Goal: Task Accomplishment & Management: Use online tool/utility

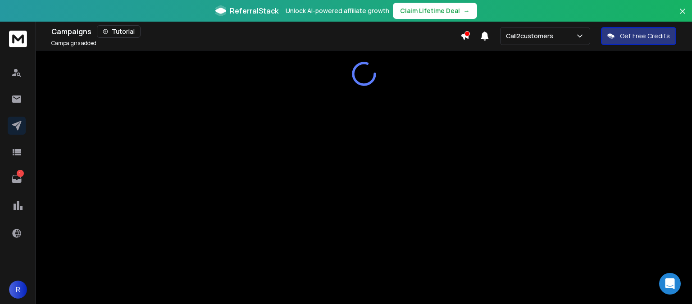
click at [687, 15] on button "Close banner" at bounding box center [683, 16] width 12 height 22
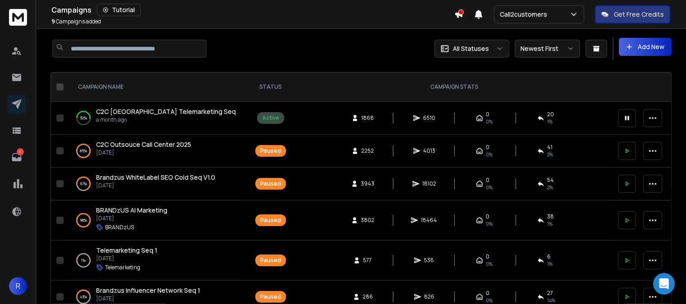
click at [142, 113] on span "C2C [GEOGRAPHIC_DATA] Telemarketing Seq" at bounding box center [166, 111] width 140 height 9
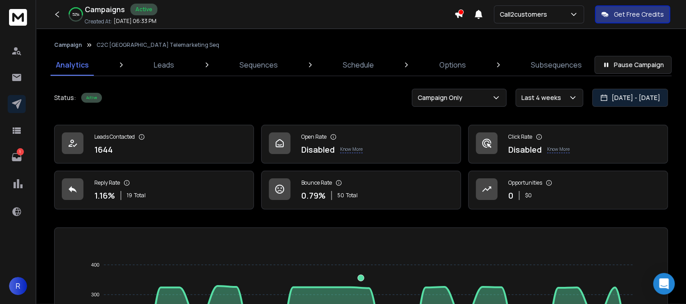
click at [618, 98] on button "12 Sep 2025 - 10 Oct 2025" at bounding box center [630, 98] width 76 height 18
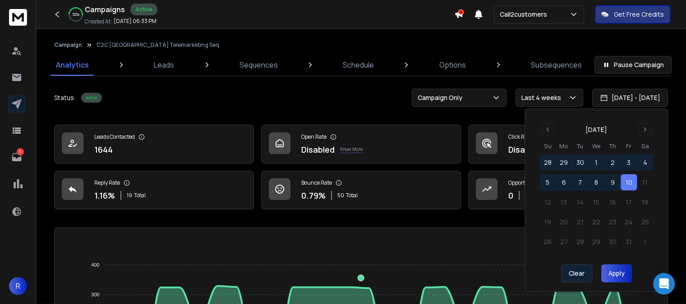
click at [575, 272] on button "Clear" at bounding box center [576, 274] width 31 height 18
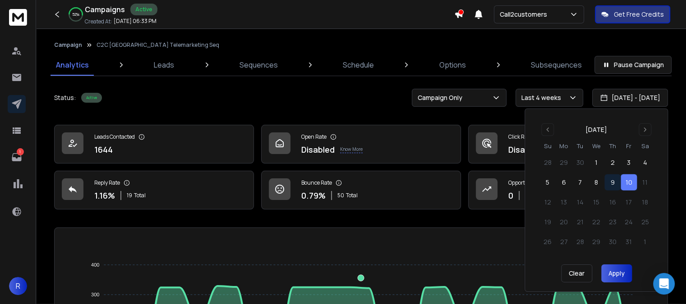
click at [612, 187] on button "9" at bounding box center [612, 182] width 16 height 16
click at [606, 268] on button "Apply" at bounding box center [616, 274] width 31 height 18
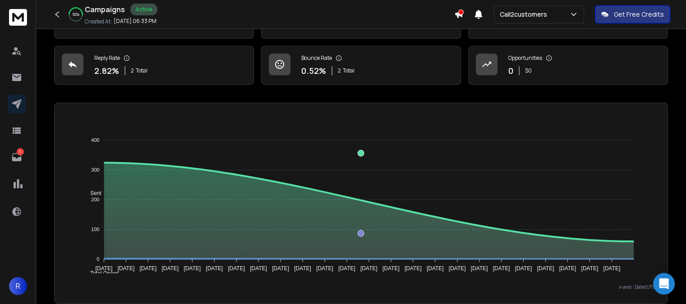
scroll to position [124, 0]
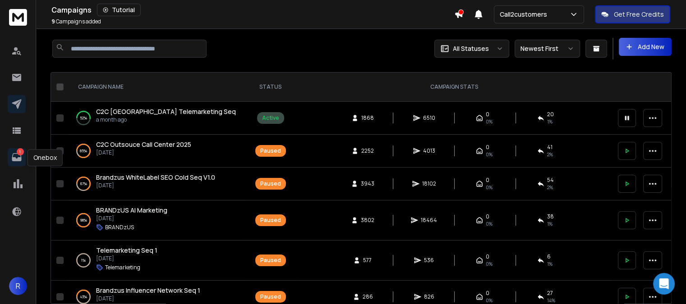
click at [22, 157] on link "1" at bounding box center [17, 157] width 18 height 18
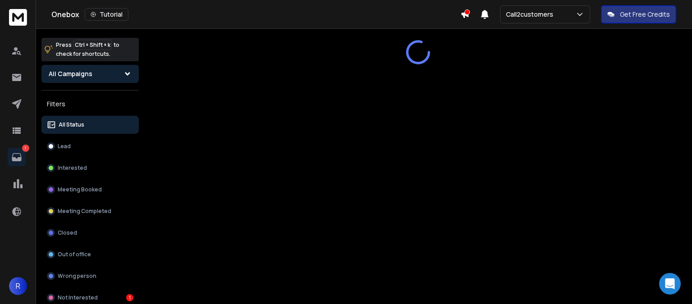
click at [105, 75] on button "All Campaigns" at bounding box center [89, 74] width 97 height 18
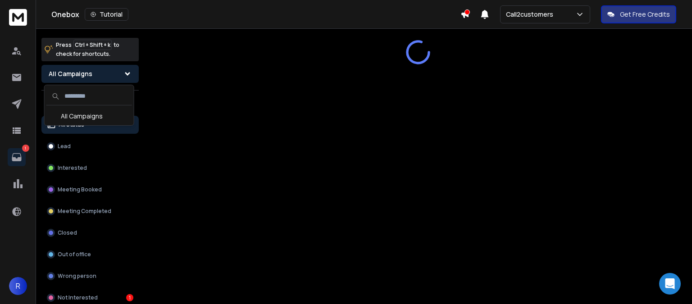
click at [129, 72] on button "All Campaigns" at bounding box center [89, 74] width 97 height 18
click at [144, 71] on div "Press Ctrl + Shift + k to check for shortcuts. All Campaigns All Campaigns Filt…" at bounding box center [364, 181] width 656 height 304
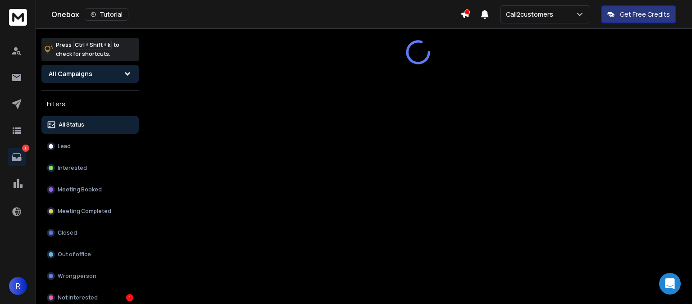
click at [127, 78] on button "All Campaigns" at bounding box center [89, 74] width 97 height 18
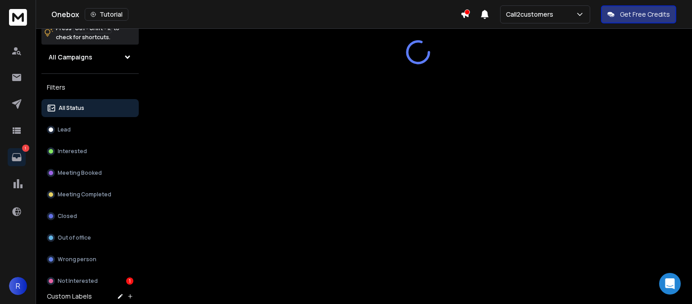
scroll to position [14, 0]
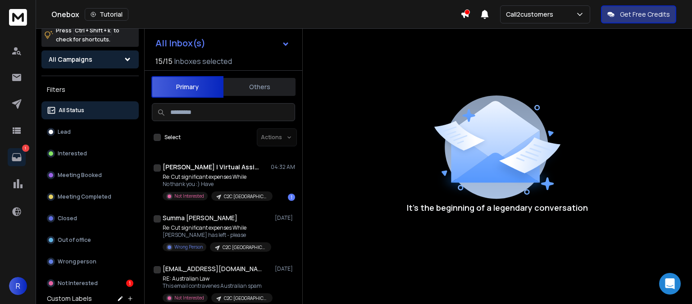
click at [78, 61] on h1 "All Campaigns" at bounding box center [71, 59] width 44 height 9
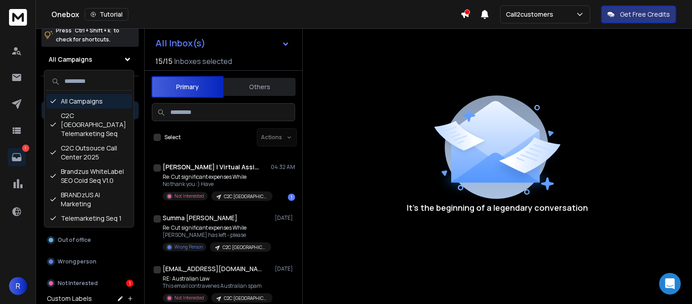
click at [85, 100] on div "All Campaigns" at bounding box center [89, 101] width 86 height 14
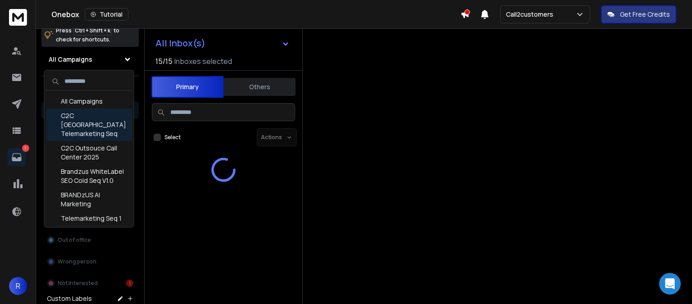
click at [87, 114] on div "C2C [GEOGRAPHIC_DATA] Telemarketing Seq" at bounding box center [89, 125] width 86 height 32
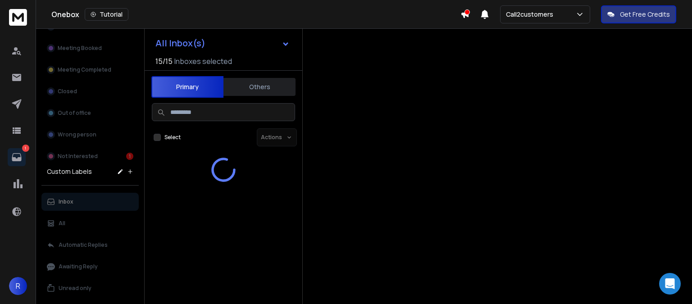
scroll to position [144, 0]
click at [104, 222] on div "Inbox All Automatic Replies Awaiting Reply Unread only Sent Drafts Archive" at bounding box center [89, 275] width 97 height 170
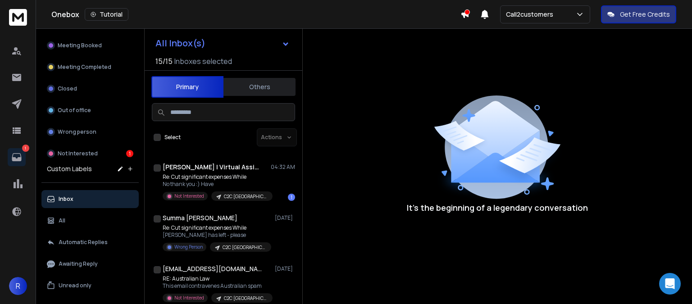
click at [104, 222] on button "All" at bounding box center [89, 221] width 97 height 18
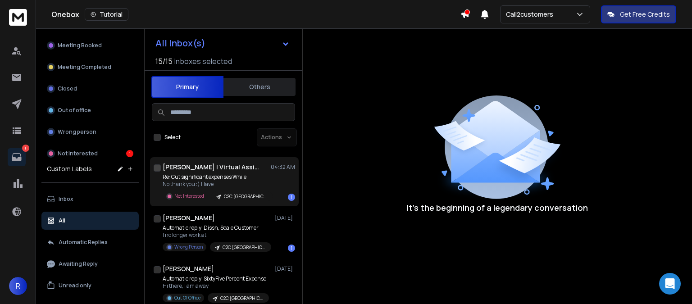
click at [241, 182] on p "No thank you :) Have" at bounding box center [217, 184] width 108 height 7
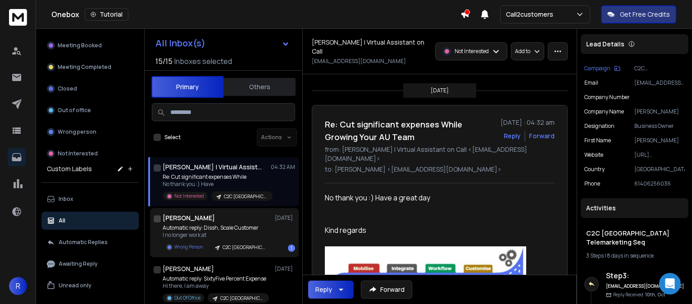
click at [245, 225] on p "Automatic reply: Dissh, Scale Customer" at bounding box center [217, 228] width 108 height 7
